Goal: Task Accomplishment & Management: Manage account settings

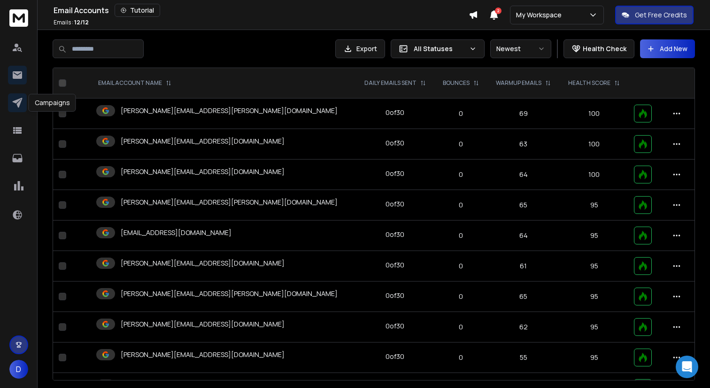
click at [14, 100] on icon at bounding box center [17, 103] width 10 height 10
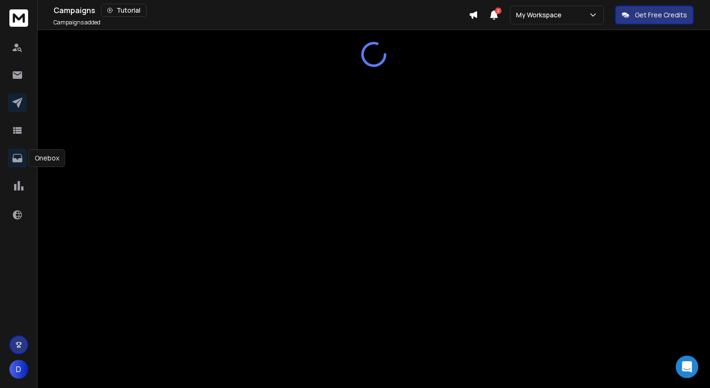
click at [17, 155] on icon at bounding box center [17, 158] width 11 height 11
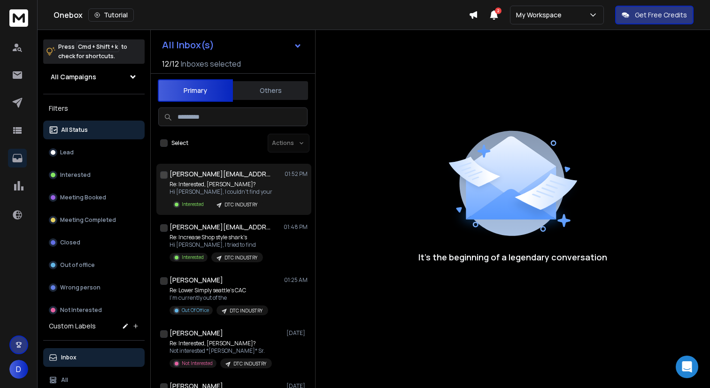
click at [292, 199] on div "Re: Interested, [PERSON_NAME]? Hi [PERSON_NAME], I couldn't find your Intereste…" at bounding box center [238, 195] width 138 height 29
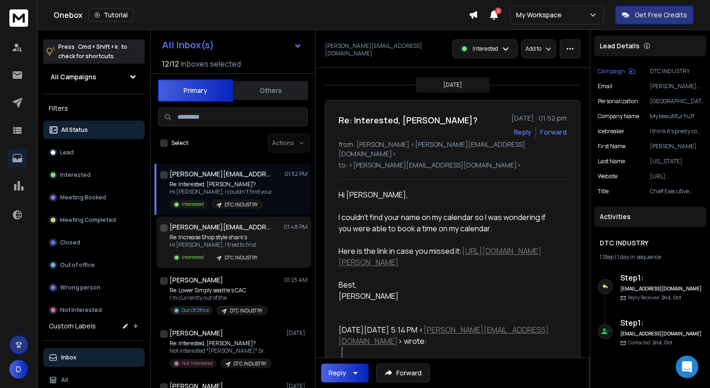
click at [268, 240] on div "Re: Increase Shop style shark's Hi [PERSON_NAME], I tried to find Interested DT…" at bounding box center [238, 248] width 138 height 29
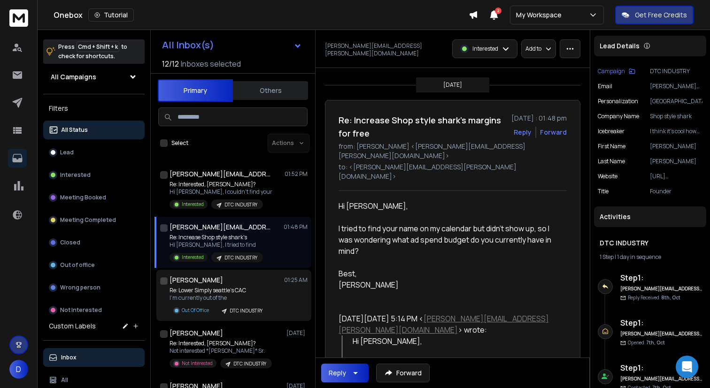
click at [256, 289] on p "Re: Lower Simply seattle's CAC" at bounding box center [218, 291] width 99 height 8
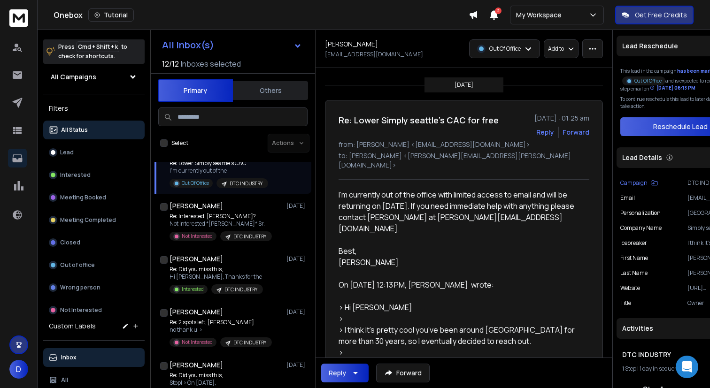
scroll to position [129, 0]
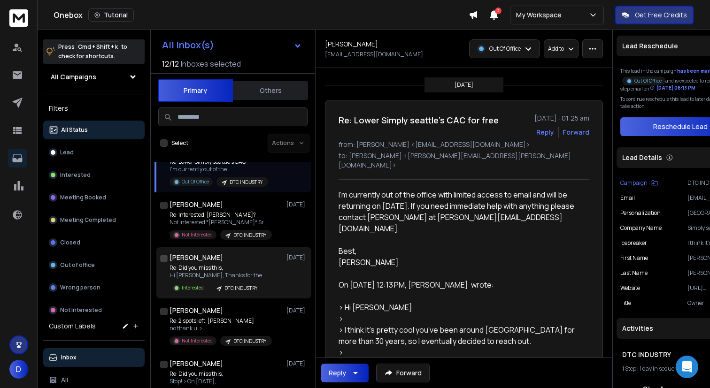
click at [245, 274] on p "Hi [PERSON_NAME], Thanks for the" at bounding box center [215, 276] width 93 height 8
